Goal: Task Accomplishment & Management: Manage account settings

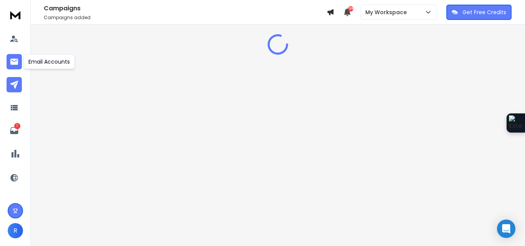
click at [14, 60] on icon at bounding box center [14, 62] width 8 height 6
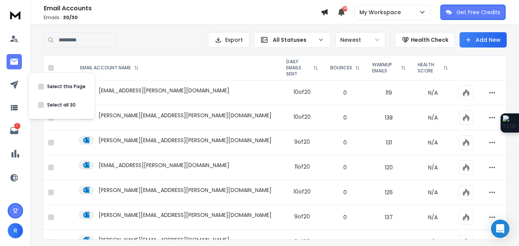
click at [50, 68] on button "Select this Page" at bounding box center [51, 68] width 6 height 6
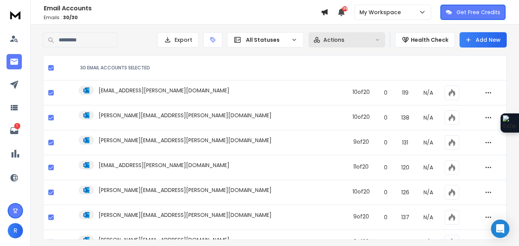
click at [320, 40] on icon "button" at bounding box center [316, 39] width 7 height 7
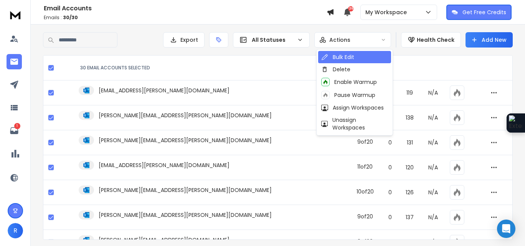
click at [339, 61] on div "Bulk Edit" at bounding box center [354, 57] width 73 height 12
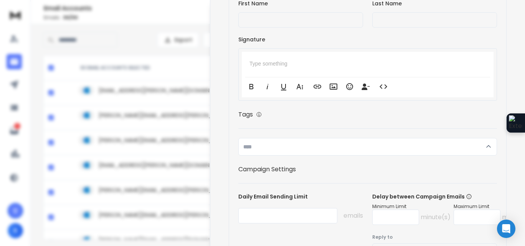
scroll to position [153, 0]
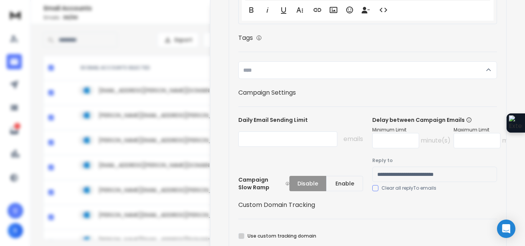
click at [262, 137] on input "number" at bounding box center [287, 139] width 99 height 15
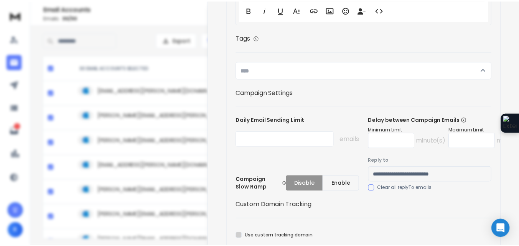
scroll to position [212, 0]
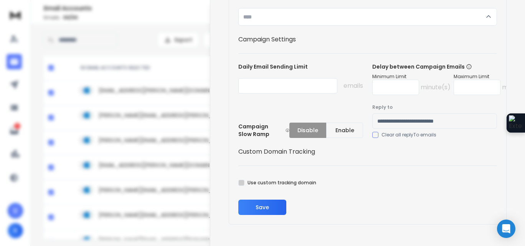
type input "**"
click at [252, 203] on button "Save" at bounding box center [262, 207] width 48 height 15
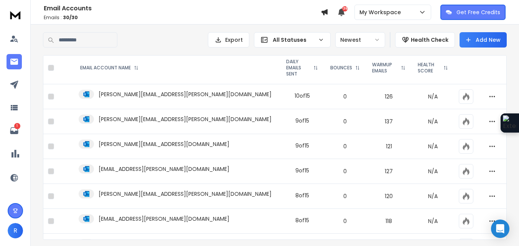
scroll to position [0, 0]
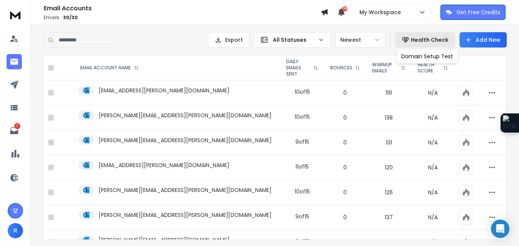
click at [436, 38] on p "Health Check" at bounding box center [430, 40] width 38 height 8
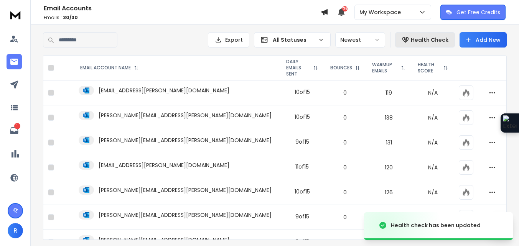
click at [170, 46] on div at bounding box center [123, 39] width 160 height 15
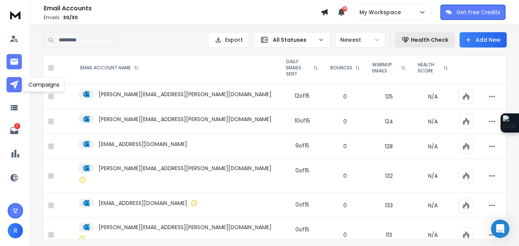
click at [10, 81] on icon at bounding box center [14, 84] width 9 height 9
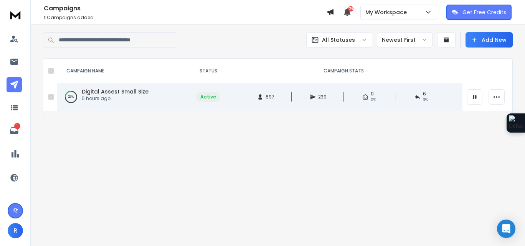
click at [124, 95] on span "Digital Assest Small Size" at bounding box center [115, 92] width 67 height 8
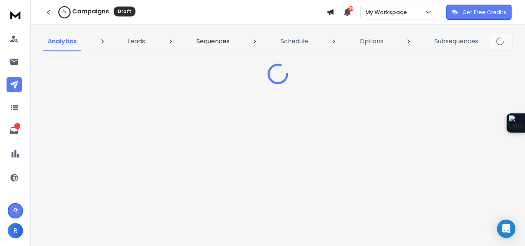
click at [209, 43] on p "Sequences" at bounding box center [212, 41] width 33 height 9
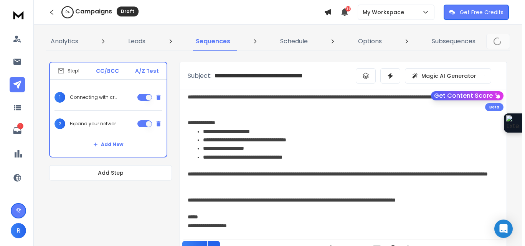
scroll to position [25, 0]
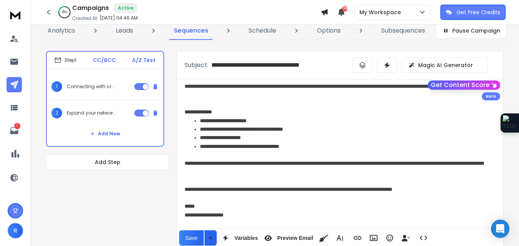
click at [92, 87] on p "Connecting with crypto decision-makers" at bounding box center [91, 87] width 49 height 6
click at [288, 237] on span "Preview Email" at bounding box center [294, 238] width 39 height 7
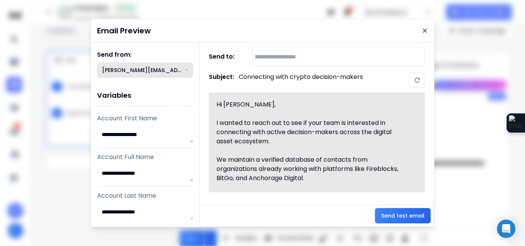
click at [121, 72] on p "[PERSON_NAME][EMAIL_ADDRESS][PERSON_NAME][DOMAIN_NAME]" at bounding box center [143, 70] width 83 height 8
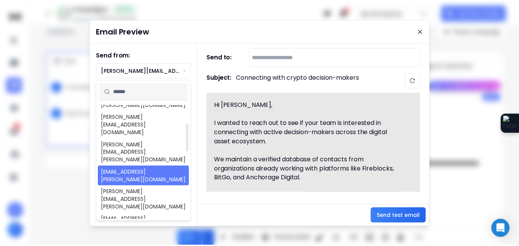
scroll to position [153, 0]
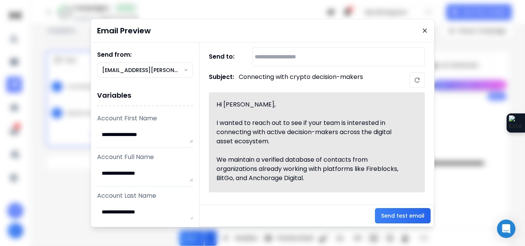
click at [283, 53] on input at bounding box center [338, 57] width 167 height 14
click at [404, 217] on button "Send test email" at bounding box center [403, 215] width 56 height 15
click at [426, 31] on icon at bounding box center [424, 31] width 6 height 6
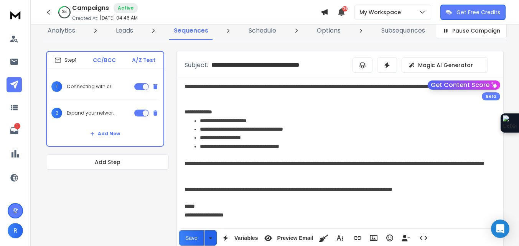
click at [84, 110] on p "Expand your network in crypto infrastructure & custody" at bounding box center [91, 113] width 49 height 6
type input "**********"
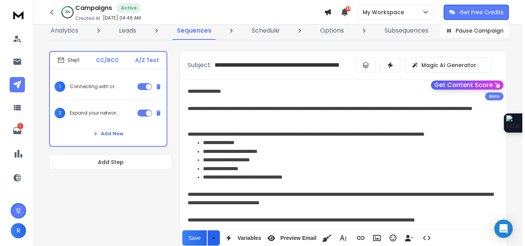
scroll to position [31, 0]
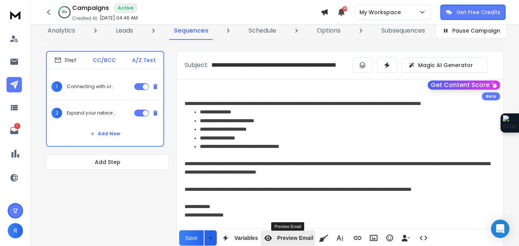
click at [291, 239] on span "Preview Email" at bounding box center [294, 238] width 39 height 7
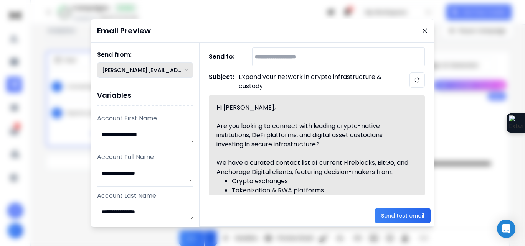
click at [133, 74] on button "[PERSON_NAME][EMAIL_ADDRESS][PERSON_NAME][DOMAIN_NAME]" at bounding box center [145, 70] width 96 height 15
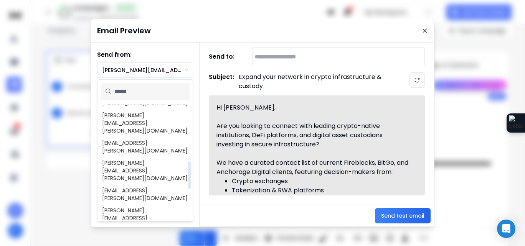
scroll to position [268, 0]
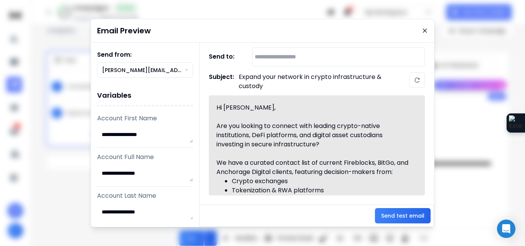
click at [273, 56] on input at bounding box center [338, 57] width 167 height 14
click at [394, 219] on button "Send test email" at bounding box center [403, 215] width 56 height 15
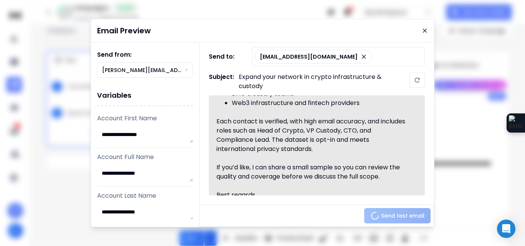
scroll to position [128, 0]
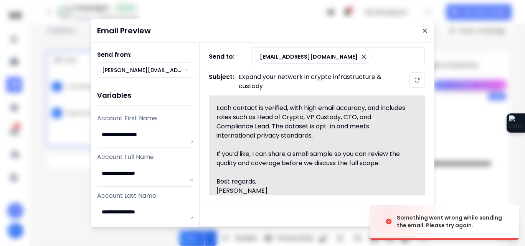
click at [362, 214] on div "Send test email" at bounding box center [316, 216] width 234 height 22
click at [511, 214] on div "Something went wrong while sending the email. Please try again." at bounding box center [447, 222] width 143 height 34
click at [509, 212] on div "Something went wrong while sending the email. Please try again." at bounding box center [447, 222] width 143 height 34
click at [425, 30] on icon at bounding box center [424, 31] width 6 height 6
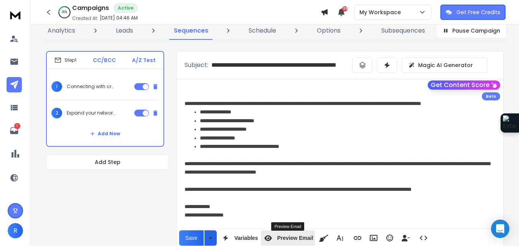
click at [298, 241] on span "Preview Email" at bounding box center [294, 238] width 39 height 7
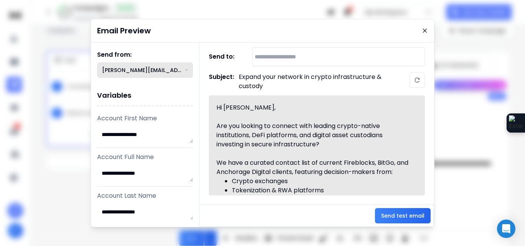
click at [145, 71] on p "[PERSON_NAME][EMAIL_ADDRESS][PERSON_NAME][DOMAIN_NAME]" at bounding box center [143, 70] width 83 height 8
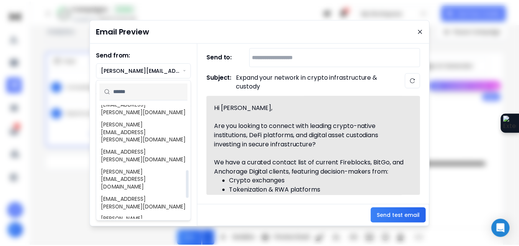
scroll to position [353, 0]
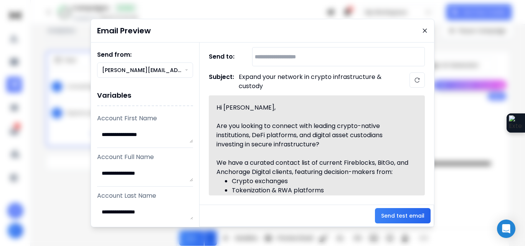
click at [270, 56] on input at bounding box center [338, 57] width 167 height 14
click at [397, 217] on button "Send test email" at bounding box center [403, 215] width 56 height 15
click at [425, 31] on icon at bounding box center [424, 31] width 6 height 6
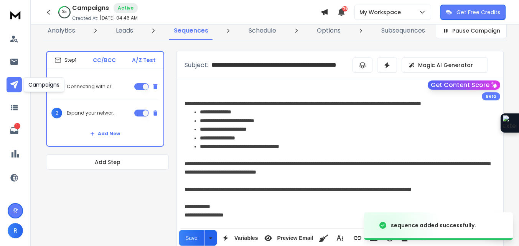
click at [12, 83] on icon at bounding box center [14, 85] width 8 height 8
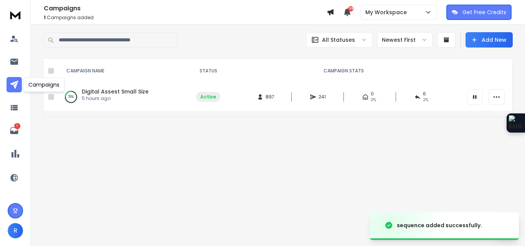
click at [226, 142] on div "Get only verified leads with our AI-powered Lead Finder, starting at $22/mo Try…" at bounding box center [262, 123] width 525 height 246
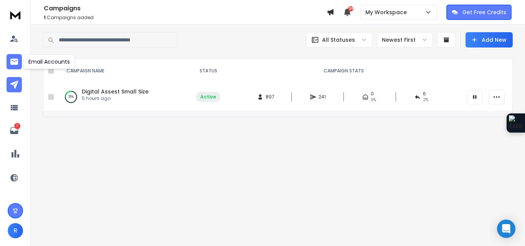
click at [13, 60] on icon at bounding box center [14, 62] width 8 height 6
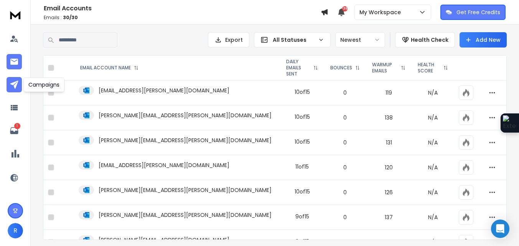
click at [11, 82] on icon at bounding box center [14, 84] width 9 height 9
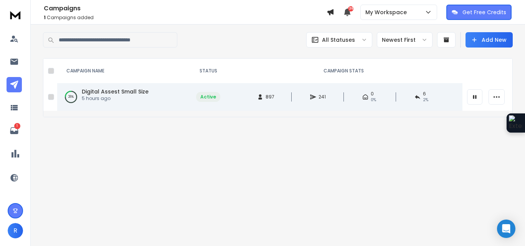
click at [235, 101] on div "897 241 0 0% 6 2 %" at bounding box center [343, 97] width 228 height 12
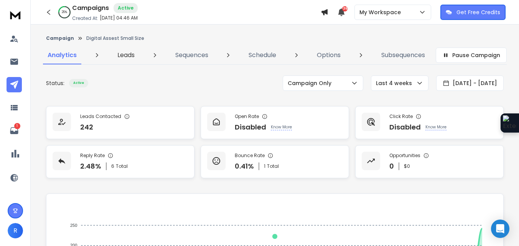
click at [133, 54] on p "Leads" at bounding box center [125, 55] width 17 height 9
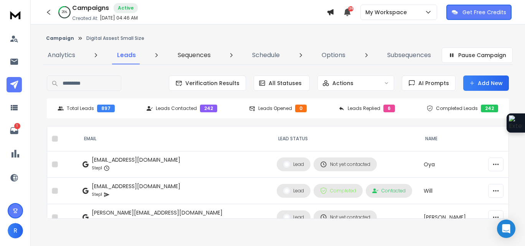
click at [202, 56] on p "Sequences" at bounding box center [194, 55] width 33 height 9
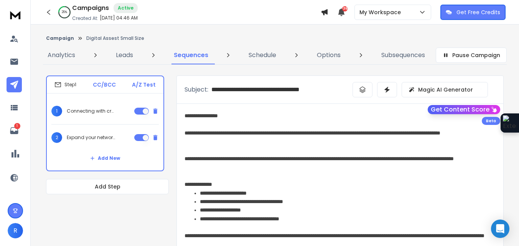
click at [245, 38] on div "Campaign Digital Assest Small Size" at bounding box center [275, 38] width 464 height 12
click at [260, 56] on p "Schedule" at bounding box center [262, 55] width 28 height 9
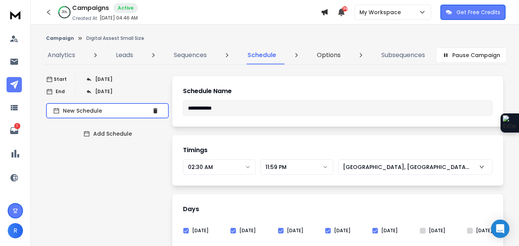
click at [329, 57] on p "Options" at bounding box center [329, 55] width 24 height 9
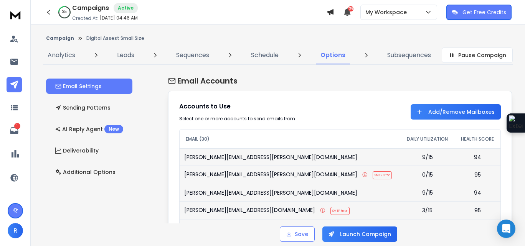
click at [328, 82] on h1 "Email Accounts" at bounding box center [340, 81] width 344 height 11
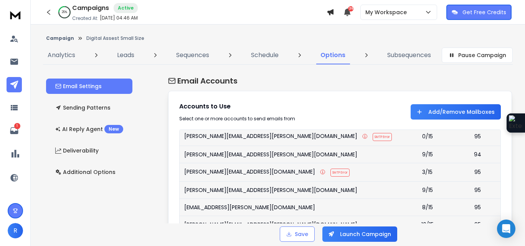
click at [428, 115] on button "Add/Remove Mailboxes" at bounding box center [455, 111] width 90 height 15
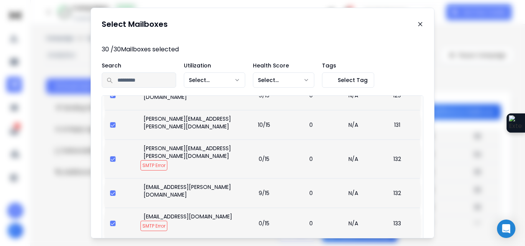
scroll to position [44, 0]
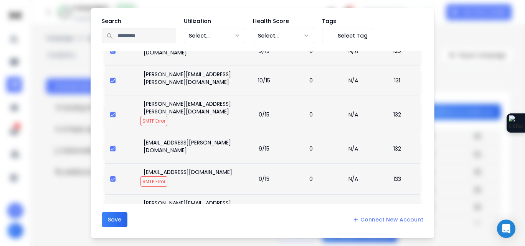
click at [112, 220] on button "Save" at bounding box center [115, 219] width 26 height 15
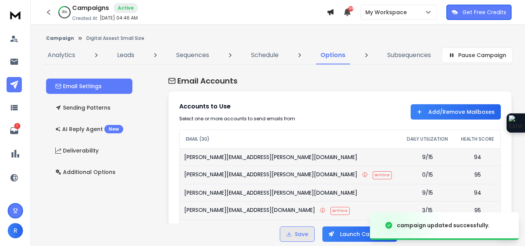
click at [290, 234] on icon "submit" at bounding box center [288, 234] width 5 height 5
click at [355, 234] on button "Launch Campaign" at bounding box center [359, 234] width 75 height 15
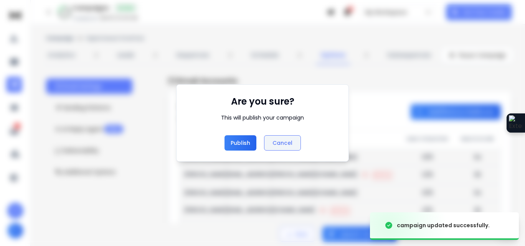
click at [243, 143] on button "Publish" at bounding box center [240, 142] width 32 height 15
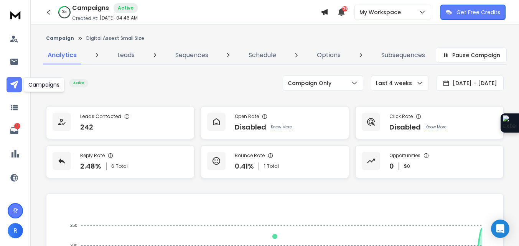
click at [12, 83] on icon at bounding box center [14, 84] width 9 height 9
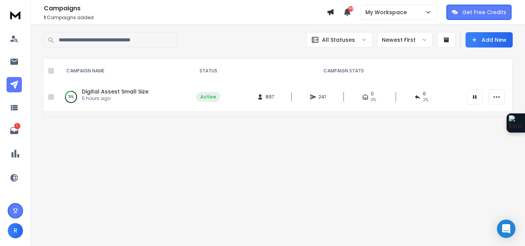
click at [240, 46] on div at bounding box center [160, 39] width 235 height 15
click at [13, 58] on icon at bounding box center [14, 61] width 9 height 9
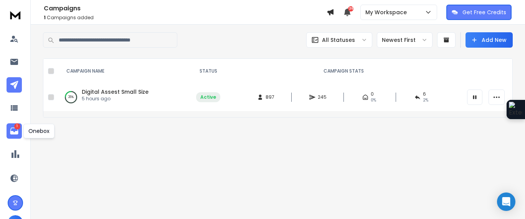
click at [13, 132] on icon at bounding box center [14, 130] width 8 height 7
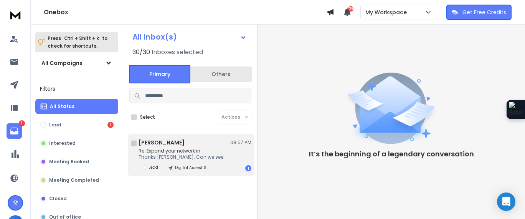
click at [204, 151] on p "Re: Expand your network in" at bounding box center [180, 151] width 85 height 6
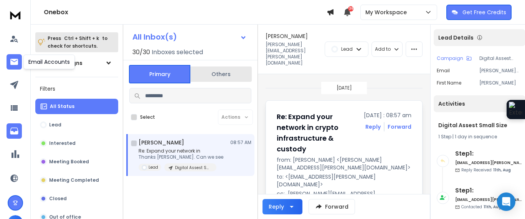
click at [12, 63] on icon at bounding box center [14, 62] width 8 height 6
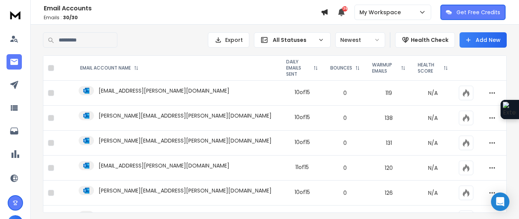
click at [152, 48] on div "Export All Statuses Newest Health Check Add New EMAIL ACCOUNT NAME DAILY EMAILS…" at bounding box center [275, 122] width 464 height 180
